Goal: Communication & Community: Answer question/provide support

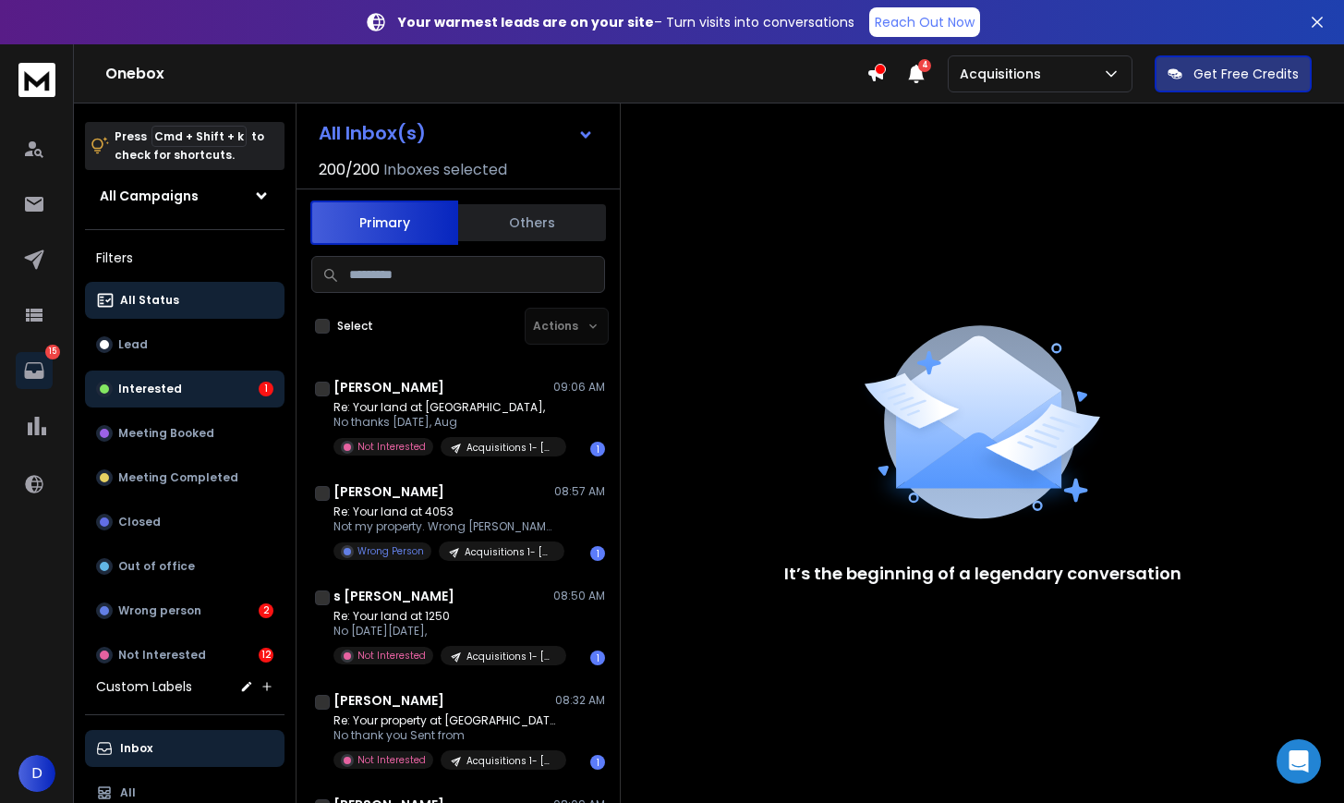
scroll to position [673, 0]
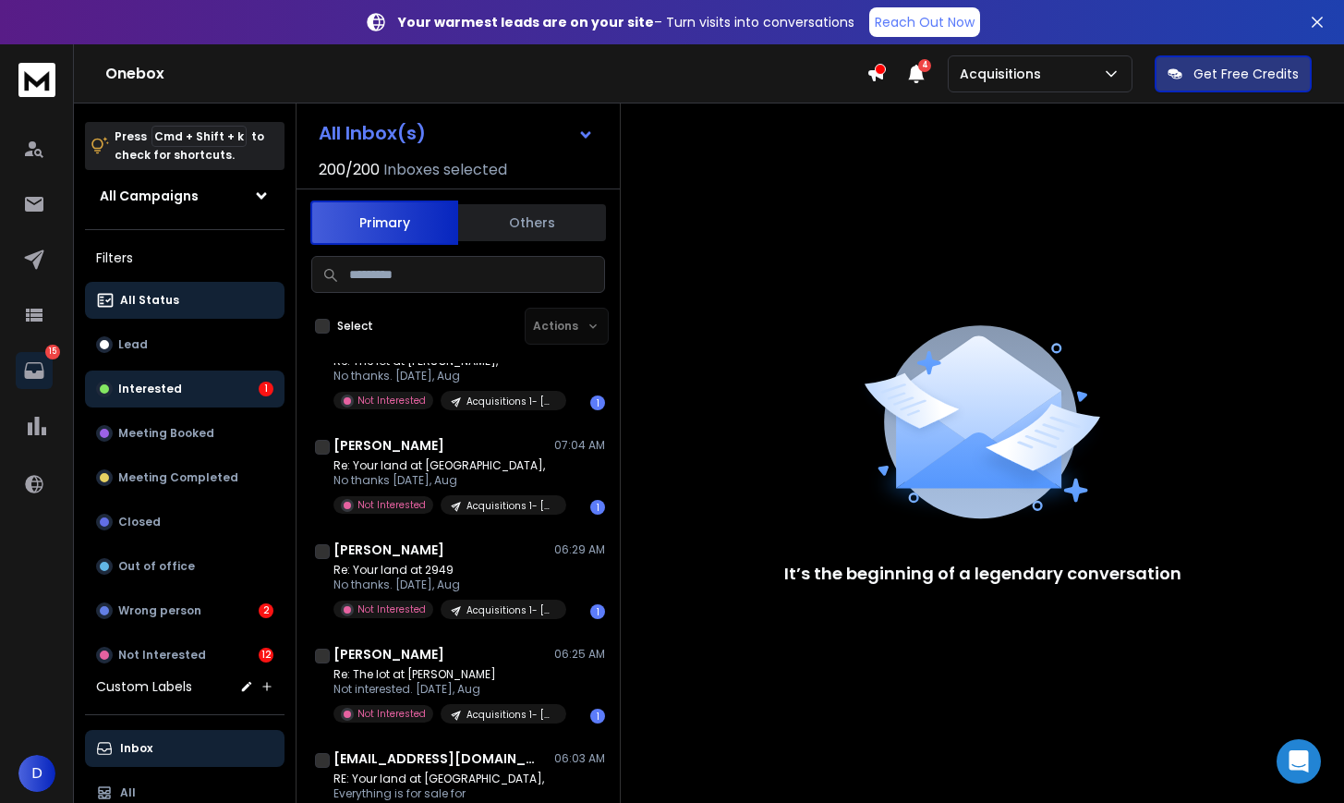
click at [213, 390] on button "Interested 1" at bounding box center [185, 389] width 200 height 37
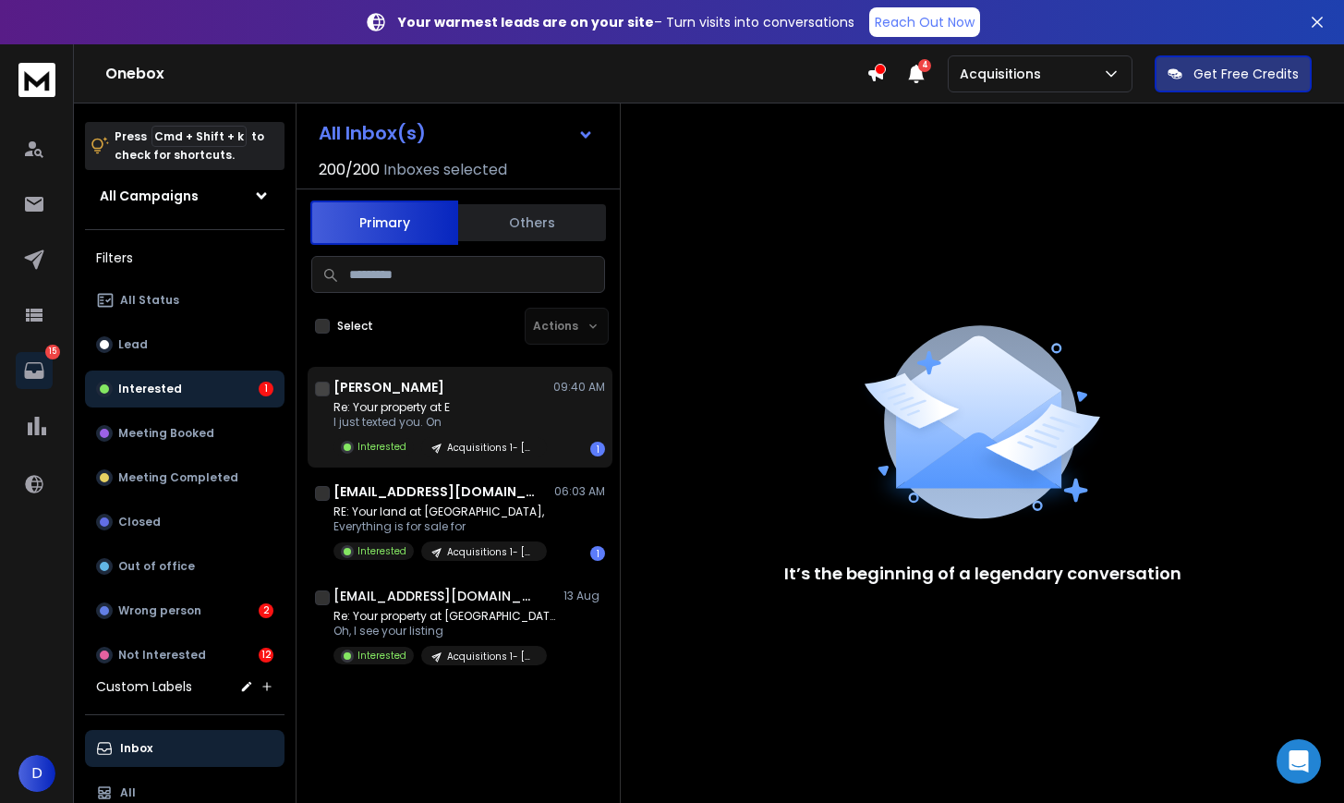
click at [478, 398] on div "[PERSON_NAME] 09:40 AM Re: Your property at E I just texted you. On Interested …" at bounding box center [470, 417] width 272 height 79
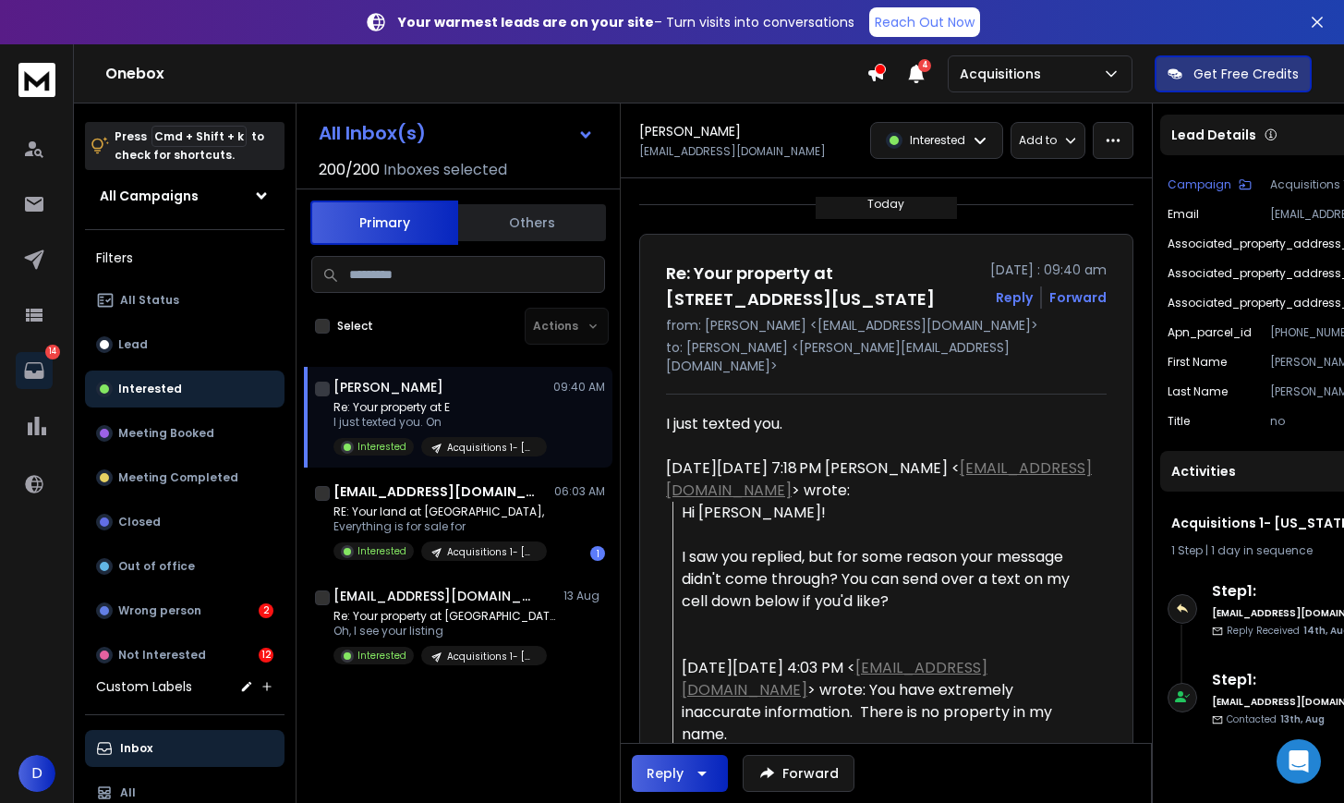
scroll to position [9, 0]
click at [489, 397] on div "[PERSON_NAME] 09:40 AM Re: Your property at E I just texted you. On Interested …" at bounding box center [470, 417] width 272 height 79
click at [660, 780] on div "Reply" at bounding box center [665, 773] width 37 height 18
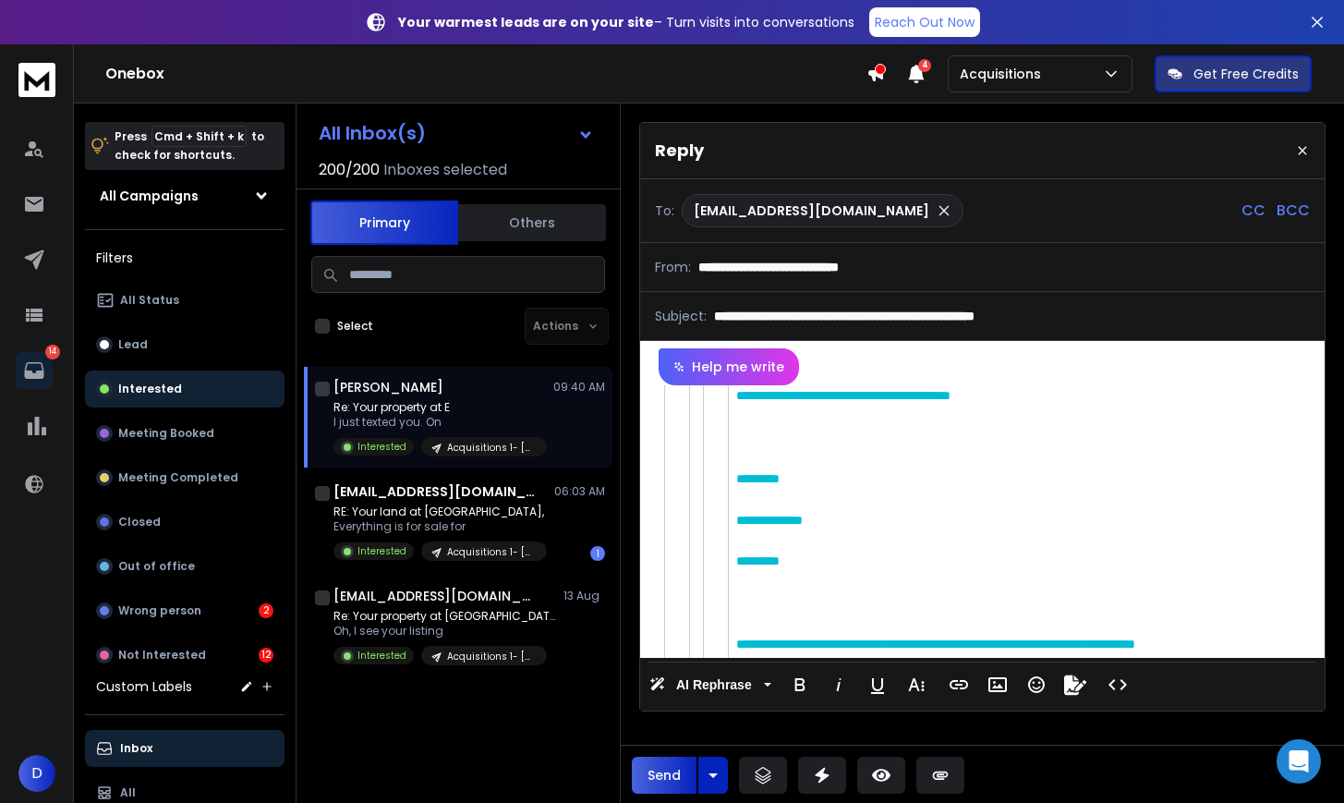
scroll to position [798, 0]
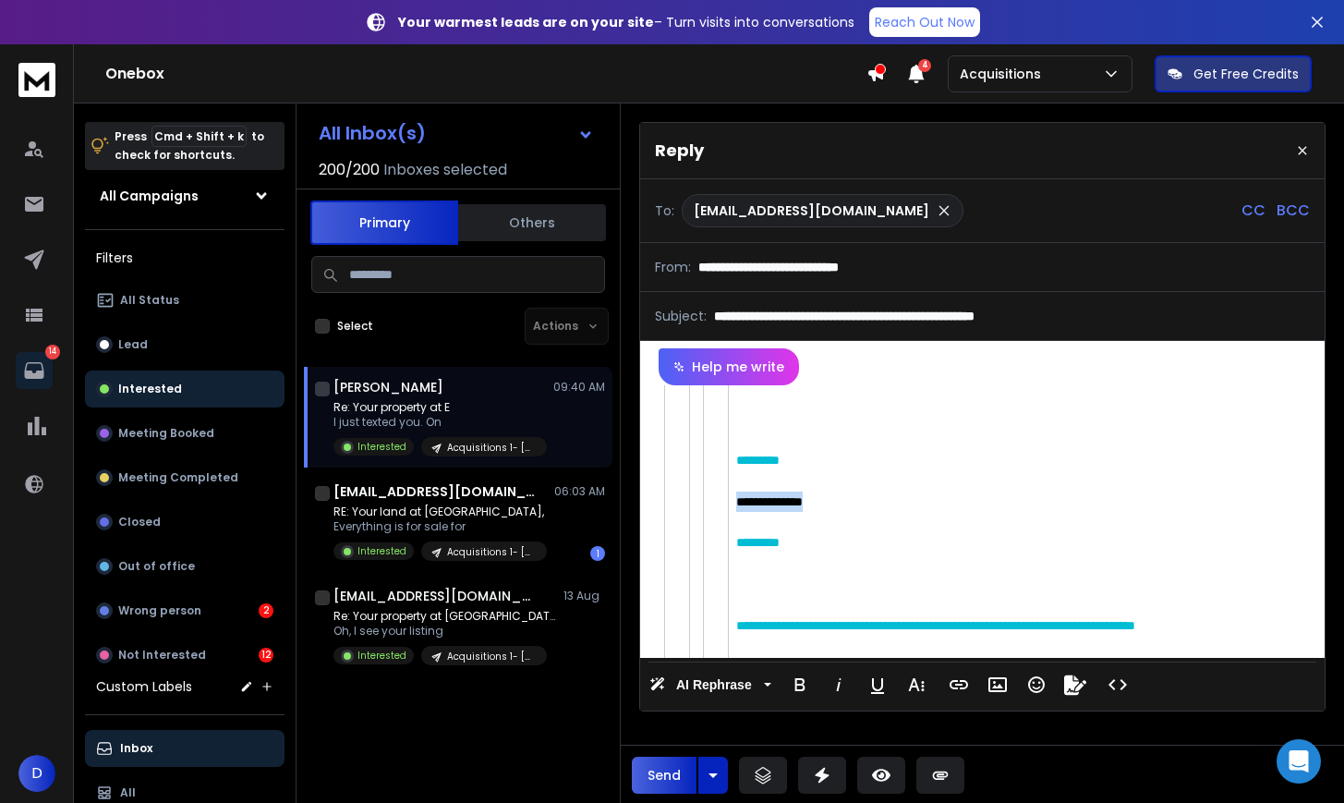
drag, startPoint x: 837, startPoint y: 528, endPoint x: 731, endPoint y: 532, distance: 106.4
click at [731, 532] on blockquote "**********" at bounding box center [1017, 412] width 578 height 793
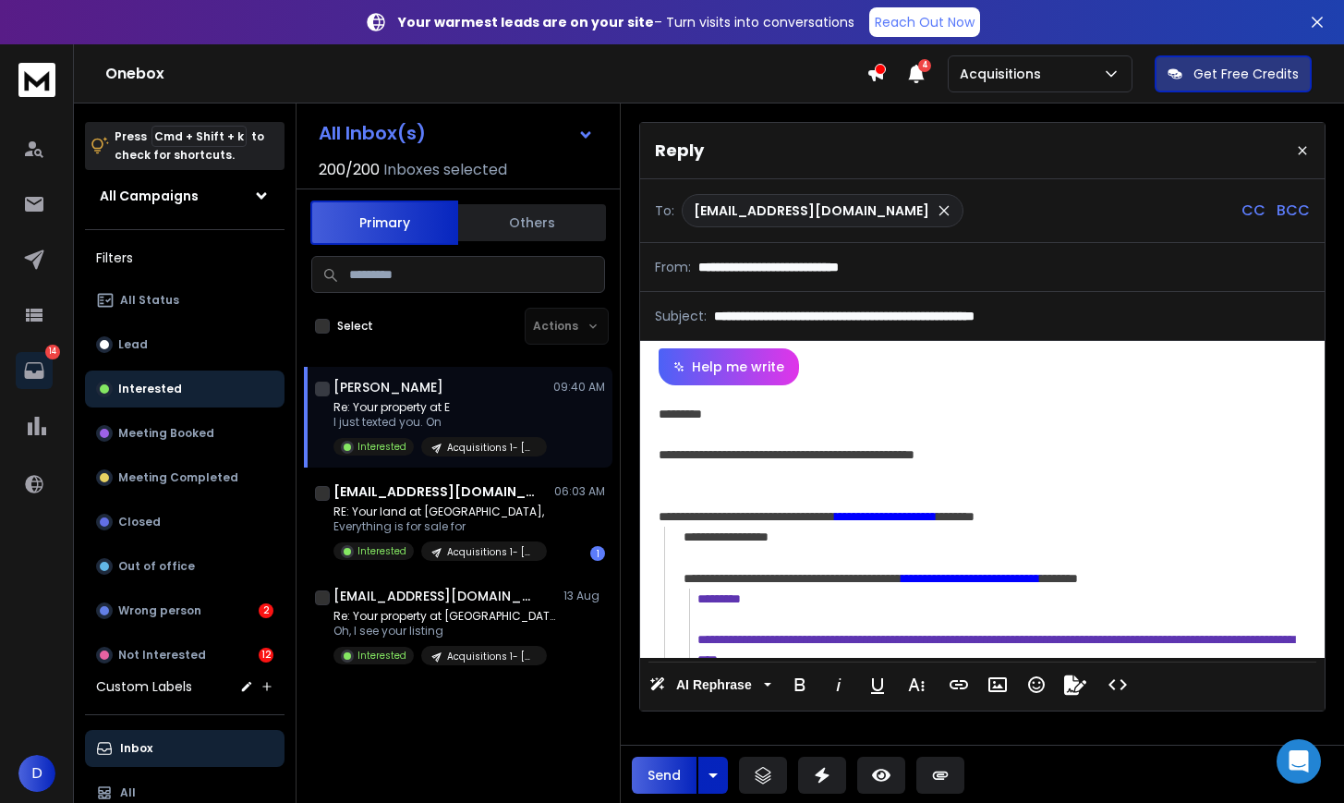
scroll to position [0, 0]
click at [973, 452] on div "**********" at bounding box center [980, 454] width 642 height 20
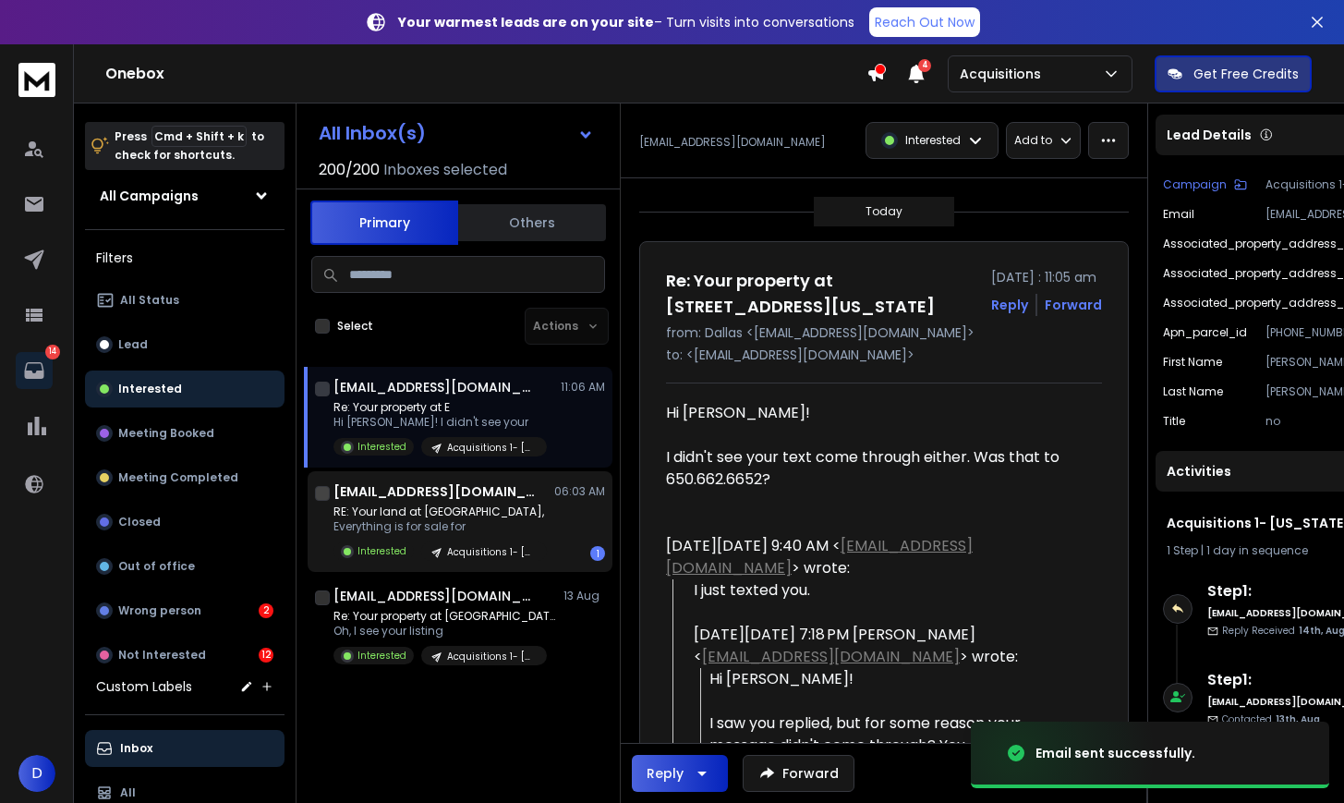
click at [487, 517] on p "RE: Your land at [GEOGRAPHIC_DATA]," at bounding box center [440, 512] width 213 height 15
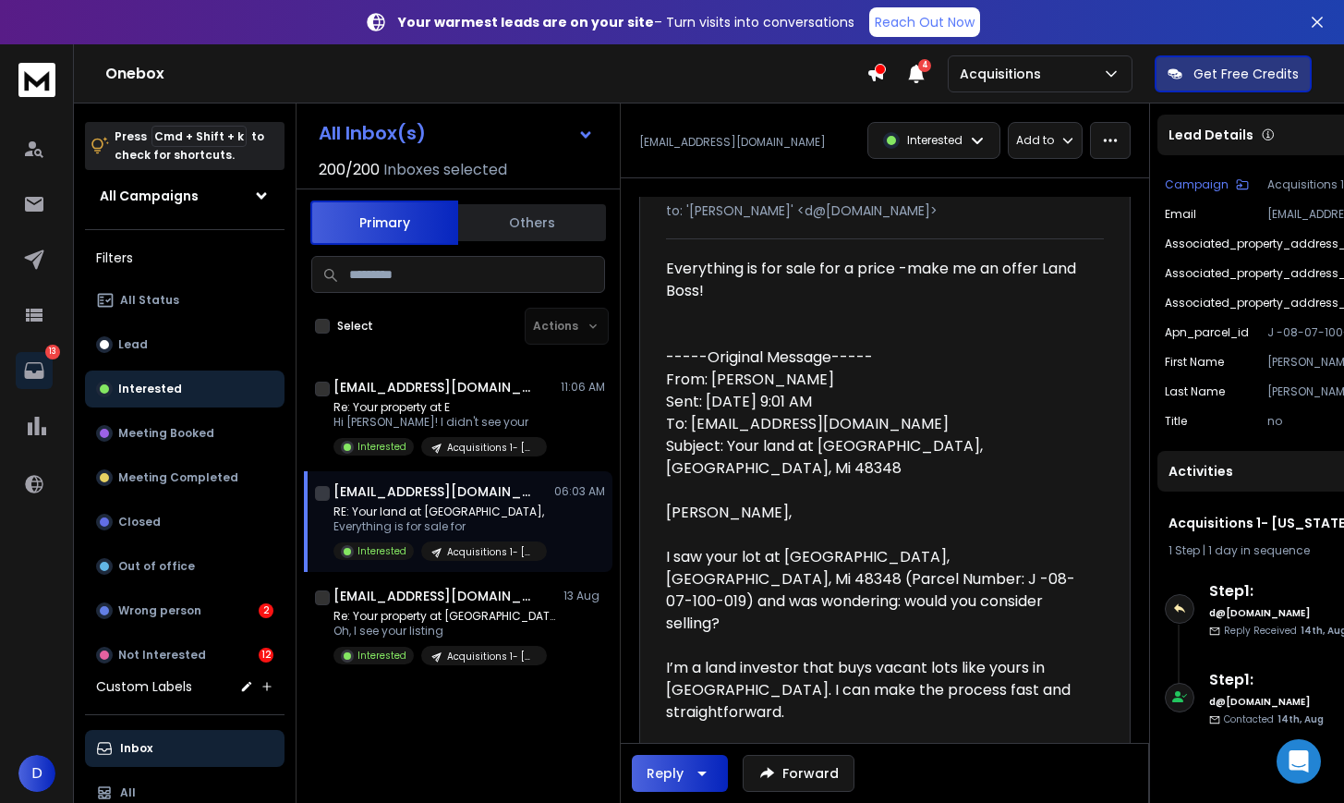
scroll to position [186, 0]
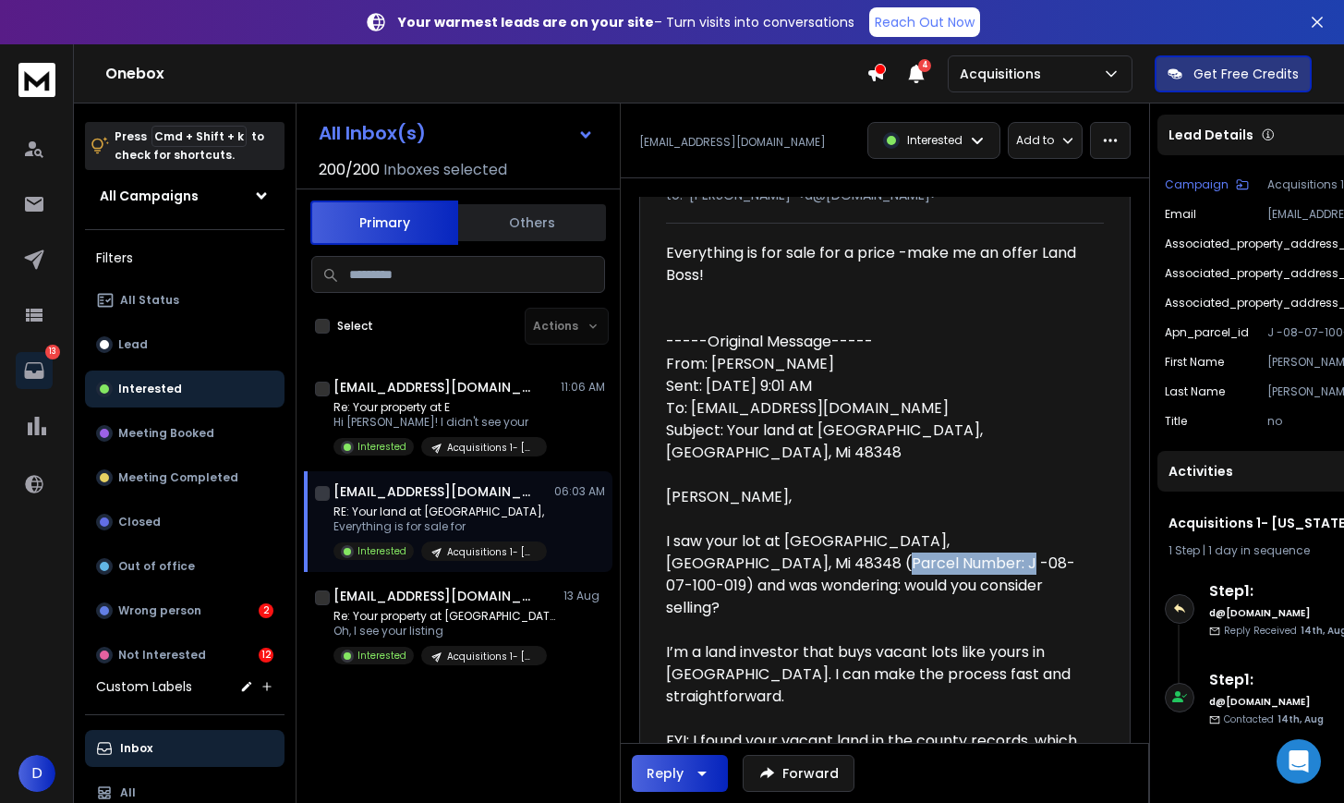
drag, startPoint x: 859, startPoint y: 516, endPoint x: 736, endPoint y: 524, distance: 124.1
click at [736, 524] on div "Everything is for sale for a price -make me an offer Land Boss! -----Original M…" at bounding box center [885, 671] width 438 height 858
copy div "J -08-07-100-019"
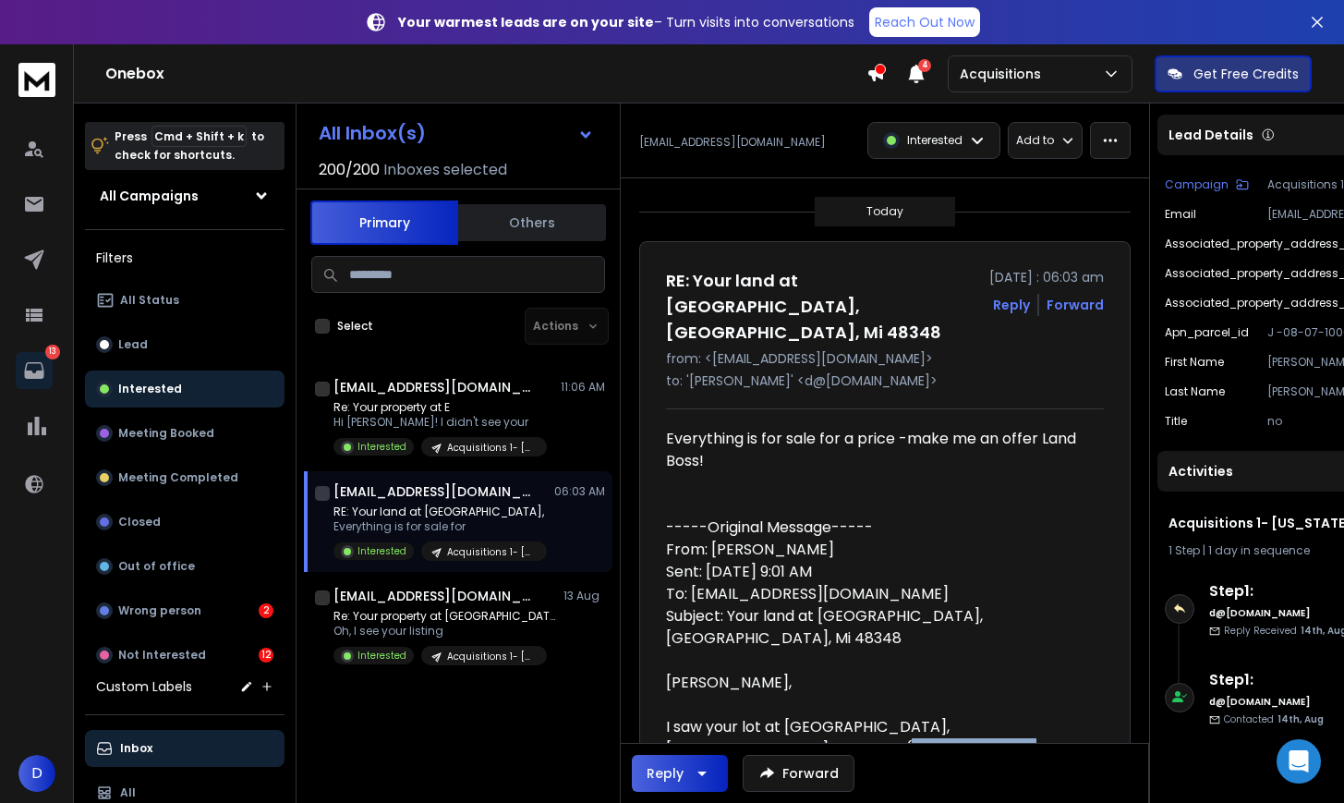
scroll to position [0, 0]
click at [661, 784] on div "Reply" at bounding box center [680, 773] width 67 height 22
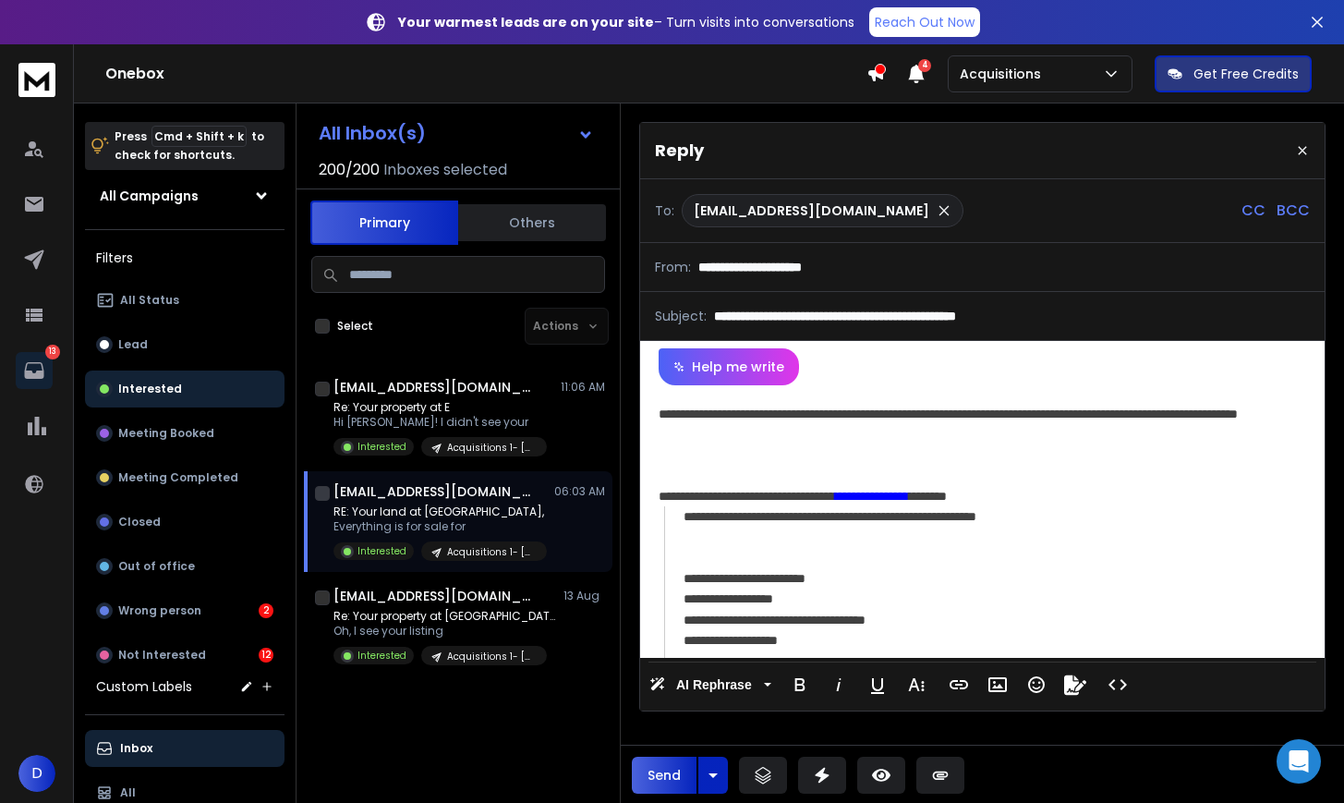
click at [1184, 418] on div "**********" at bounding box center [980, 424] width 642 height 41
click at [664, 775] on button "Send" at bounding box center [664, 775] width 65 height 37
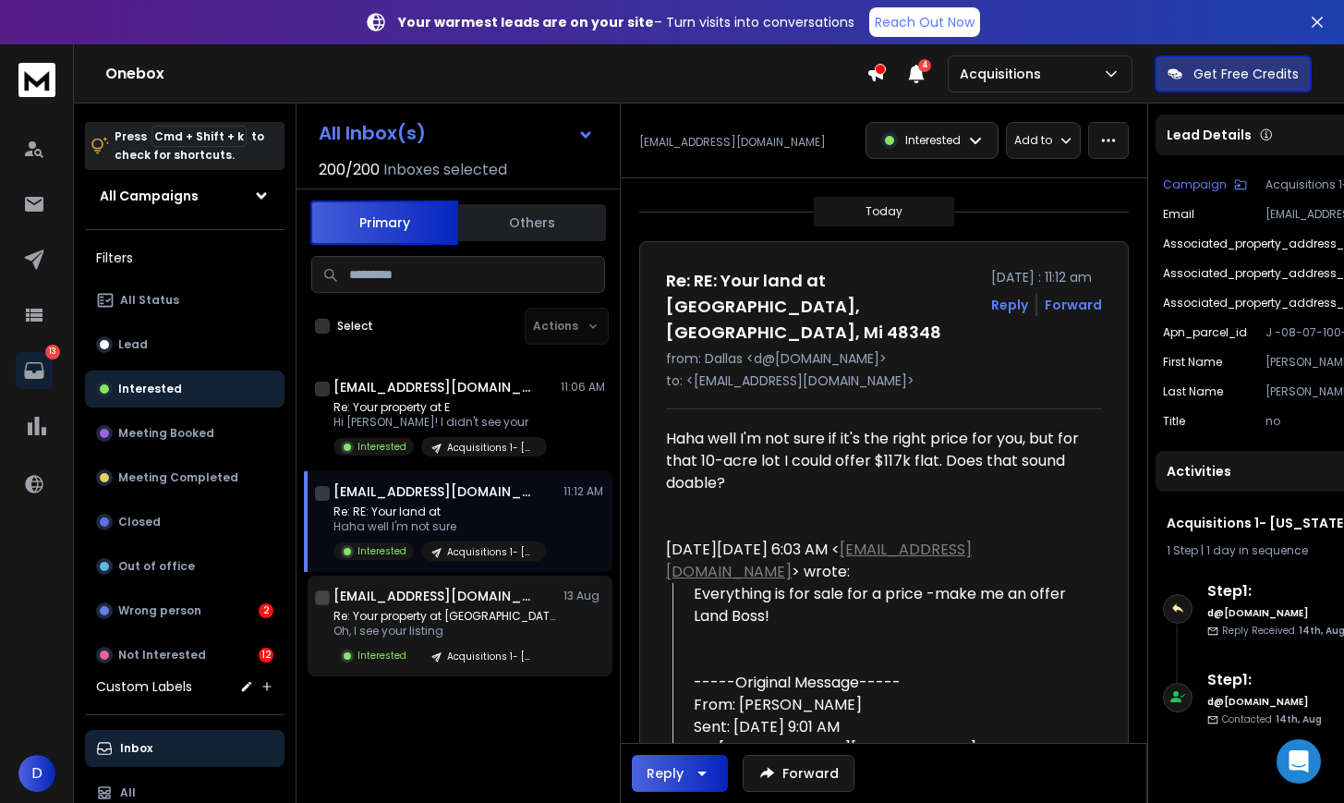
click at [476, 608] on div "[EMAIL_ADDRESS][DOMAIN_NAME] [DATE] Re: Your property at [PERSON_NAME], I see y…" at bounding box center [470, 626] width 272 height 79
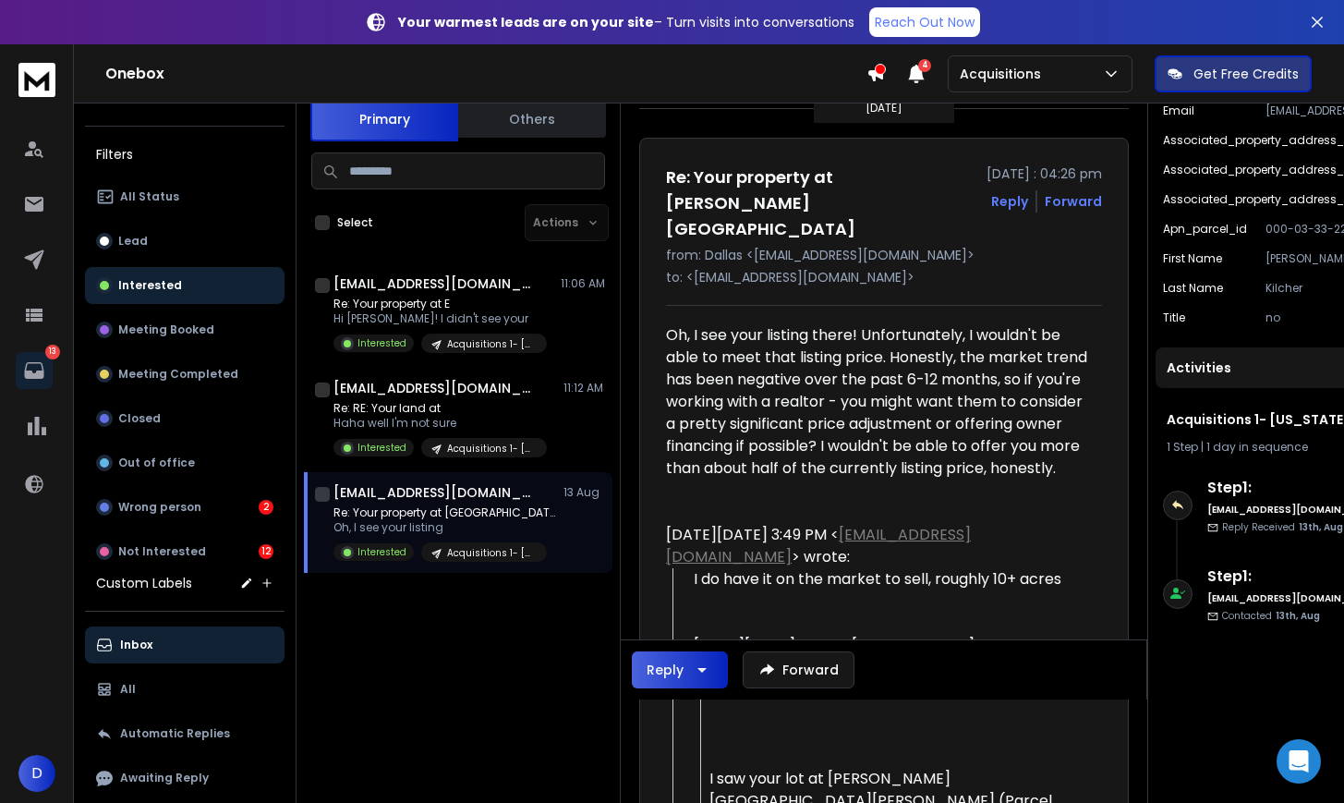
scroll to position [103, 0]
click at [179, 501] on p "Wrong person" at bounding box center [159, 507] width 83 height 15
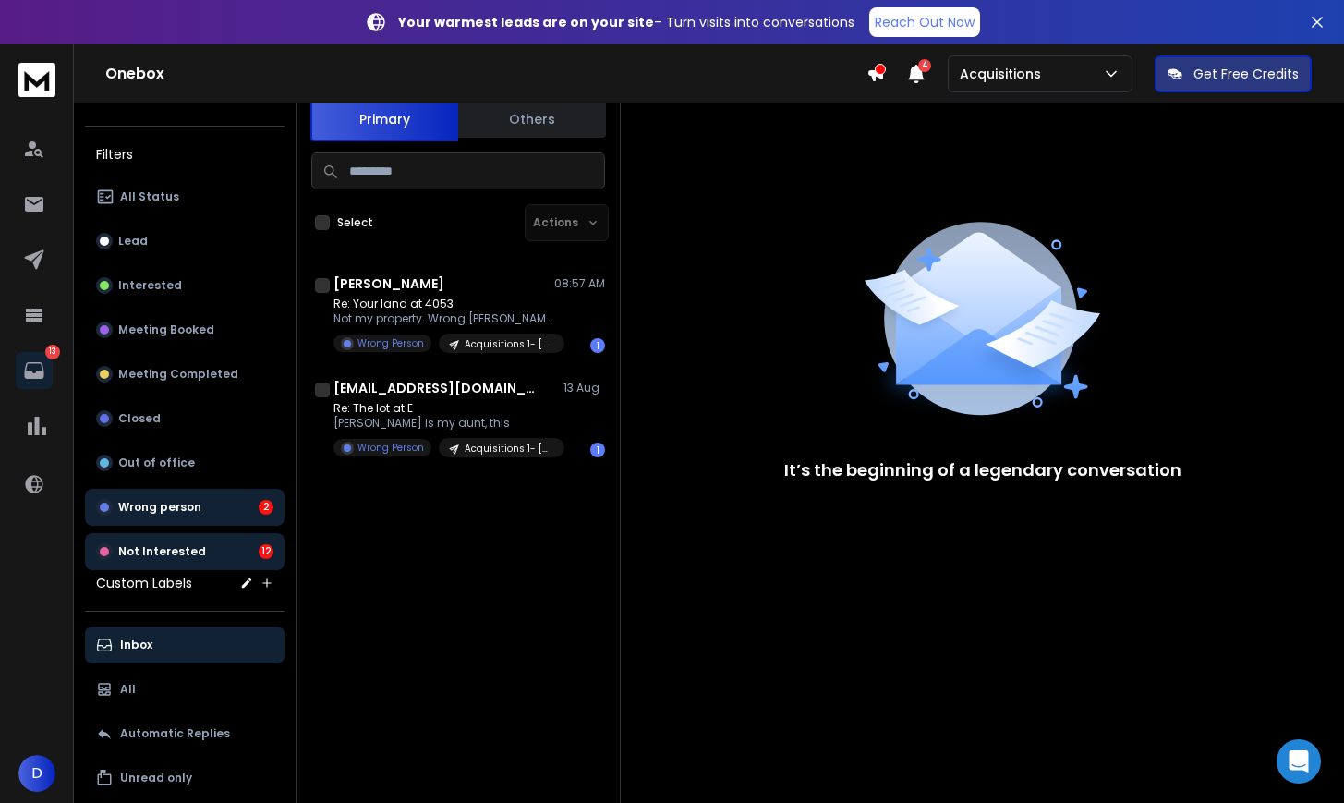
click at [171, 554] on p "Not Interested" at bounding box center [162, 551] width 88 height 15
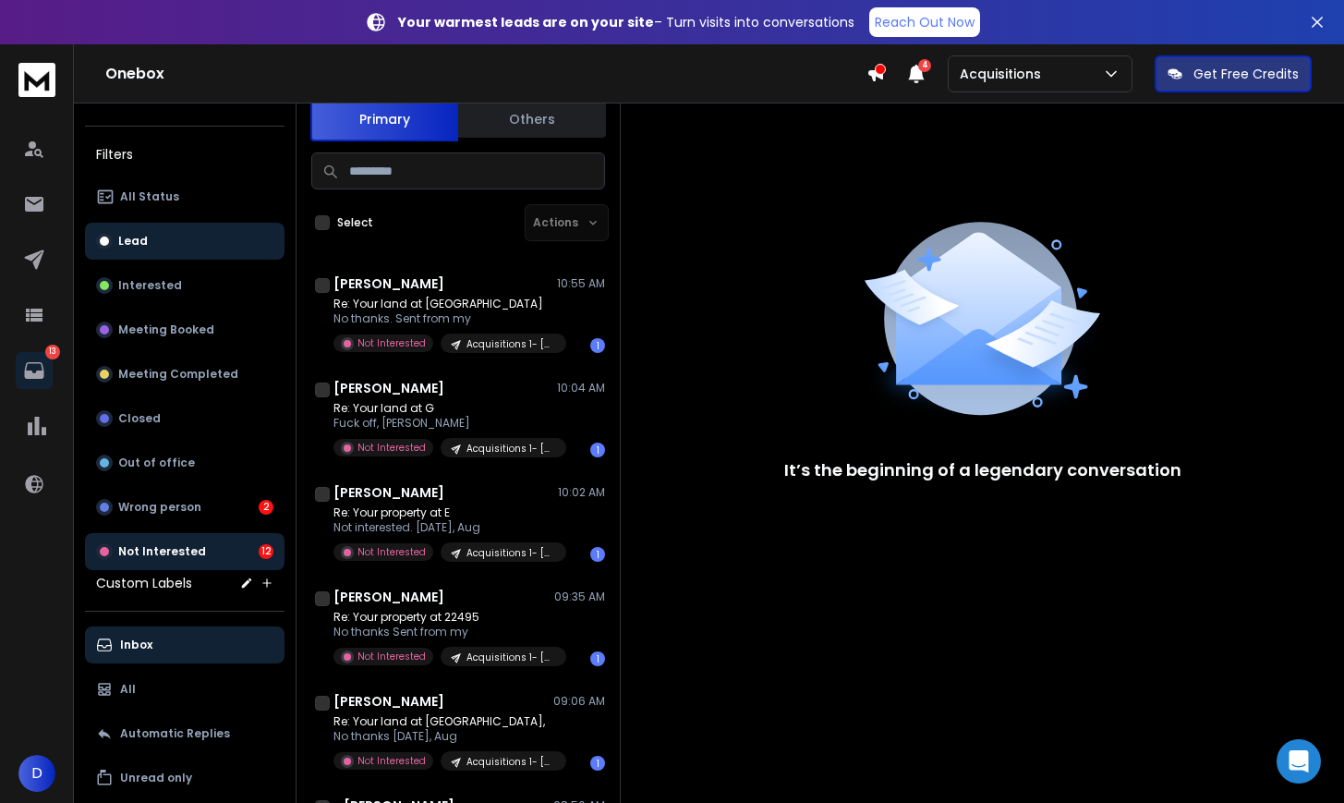
click at [163, 248] on button "Lead" at bounding box center [185, 241] width 200 height 37
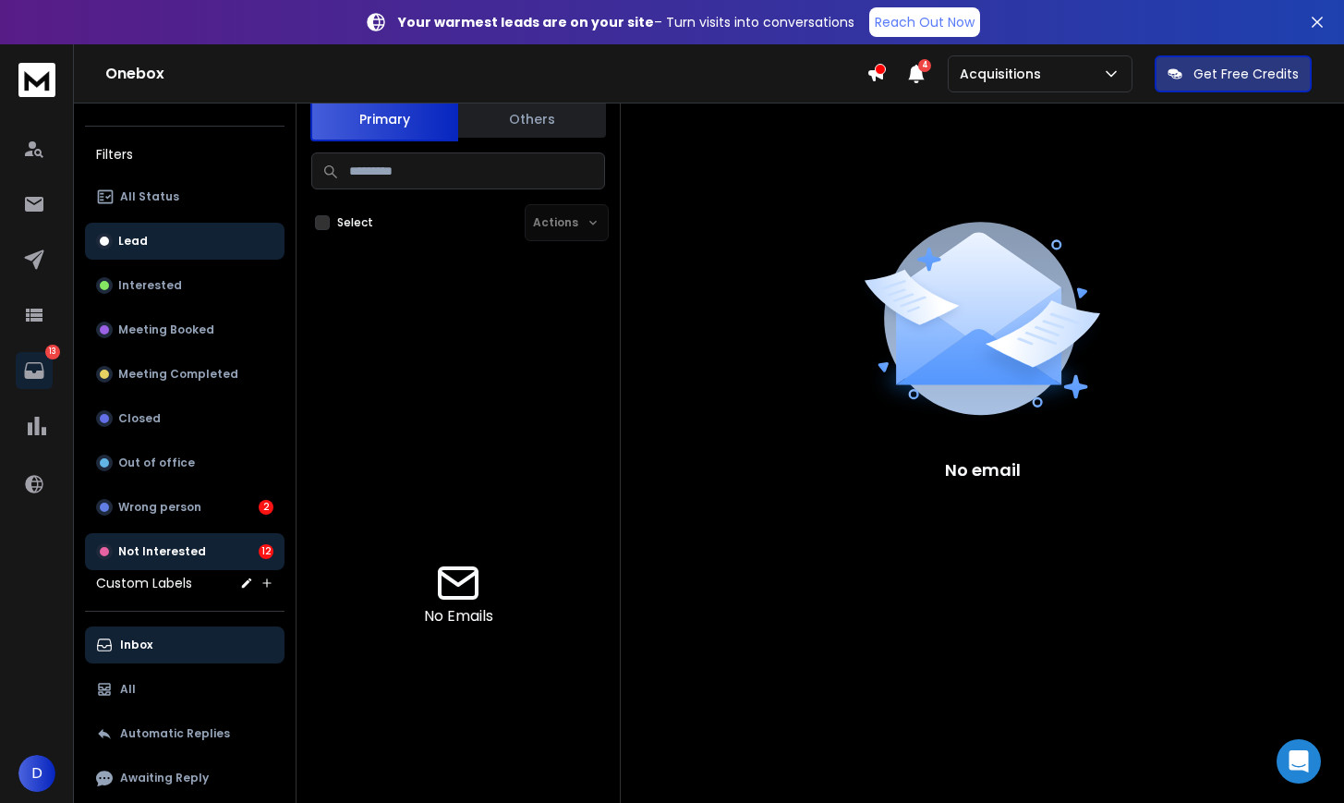
click at [183, 544] on p "Not Interested" at bounding box center [162, 551] width 88 height 15
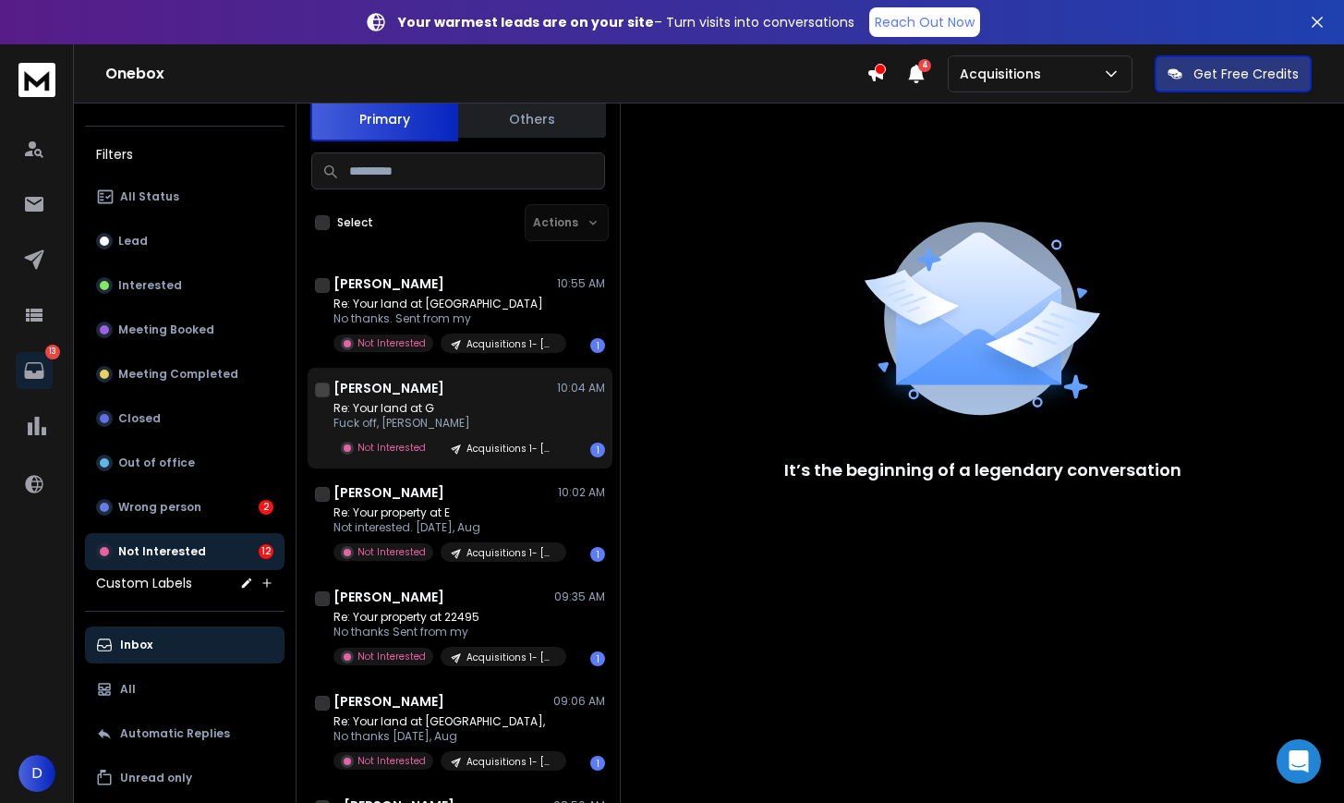
click at [481, 407] on p "Re: Your land at G" at bounding box center [445, 408] width 222 height 15
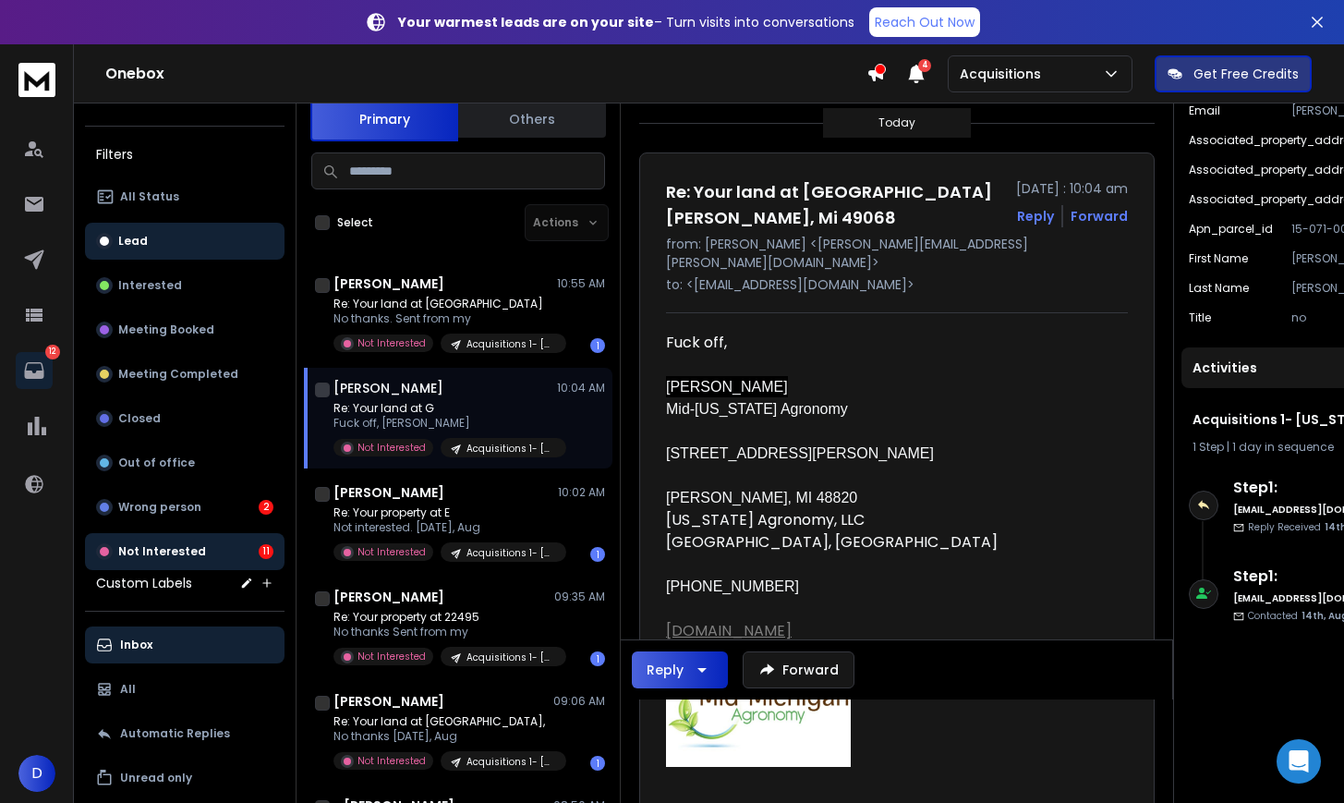
scroll to position [0, 0]
click at [200, 231] on button "Lead" at bounding box center [185, 241] width 200 height 37
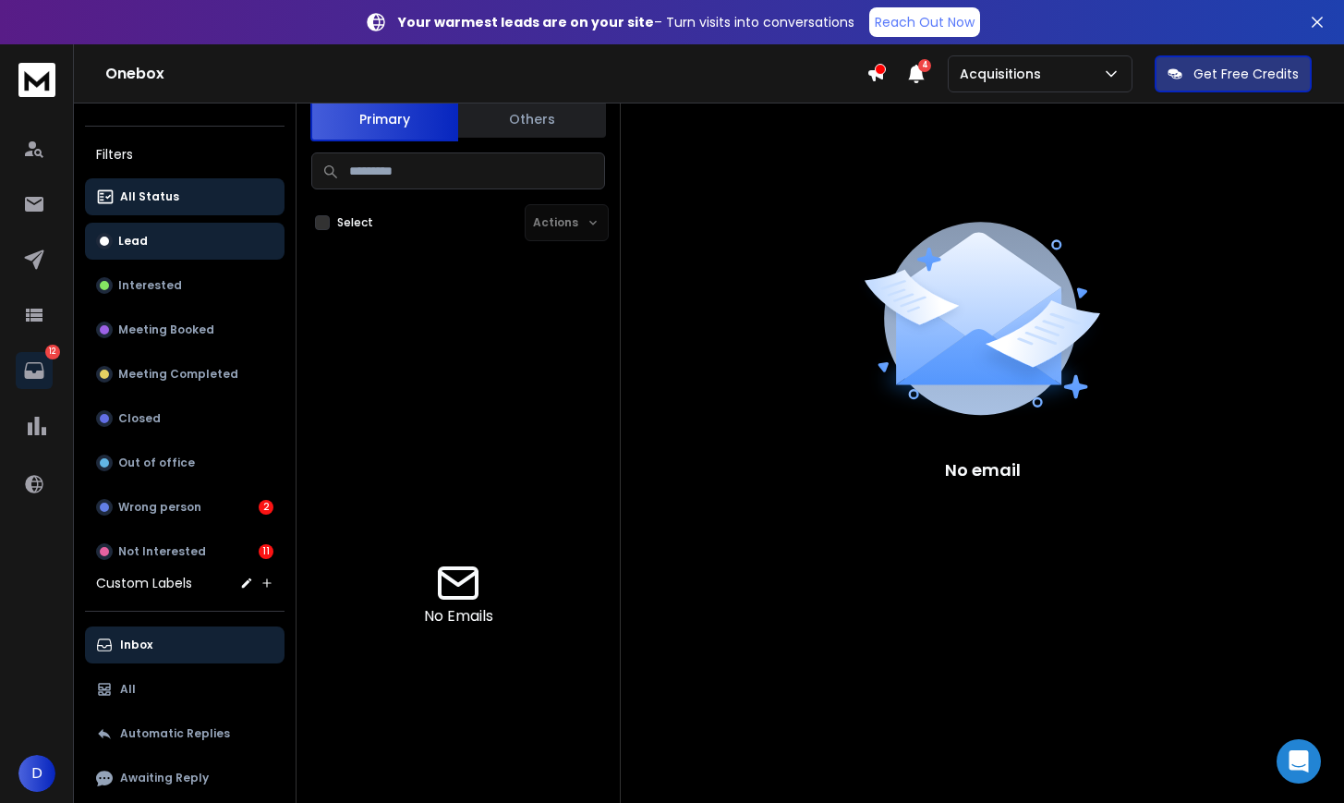
click at [196, 204] on button "All Status" at bounding box center [185, 196] width 200 height 37
